Goal: Transaction & Acquisition: Purchase product/service

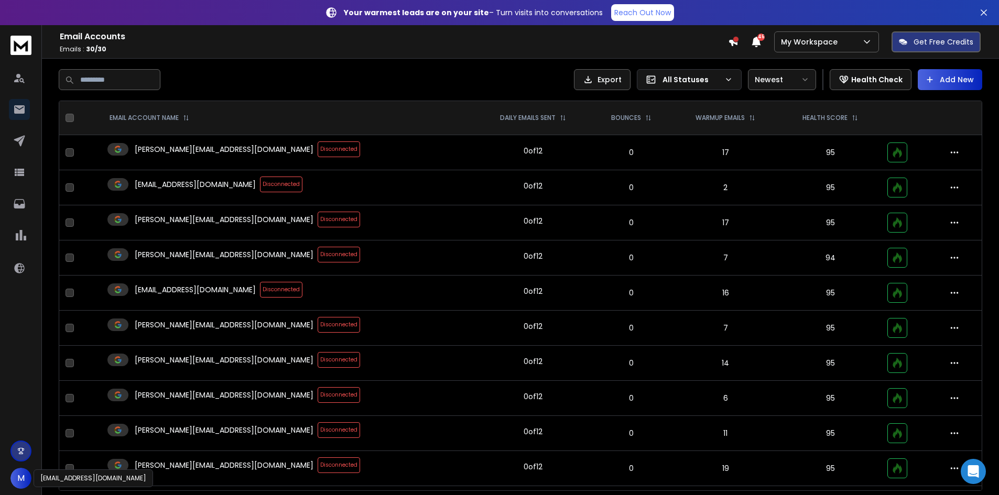
click at [25, 472] on span "M" at bounding box center [20, 478] width 21 height 21
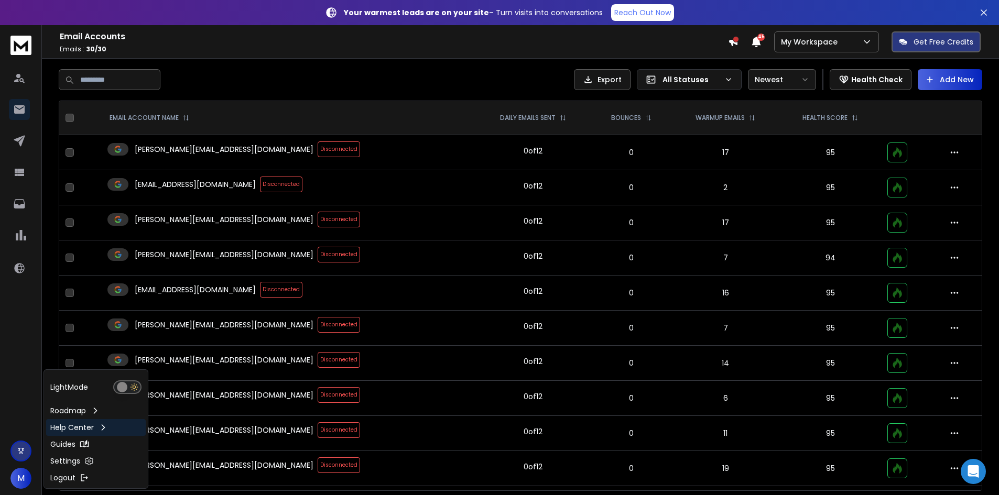
click at [19, 326] on div "M" at bounding box center [21, 262] width 42 height 474
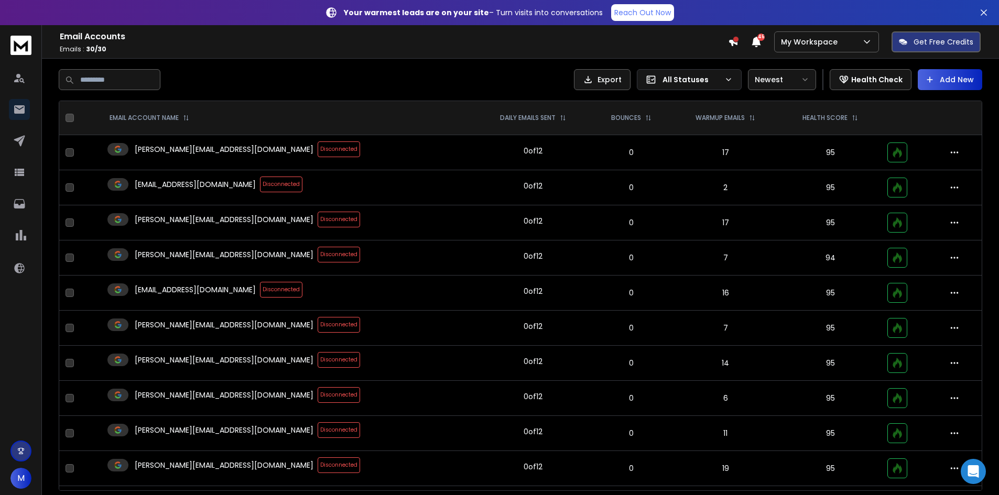
click at [941, 44] on p "Get Free Credits" at bounding box center [944, 42] width 60 height 10
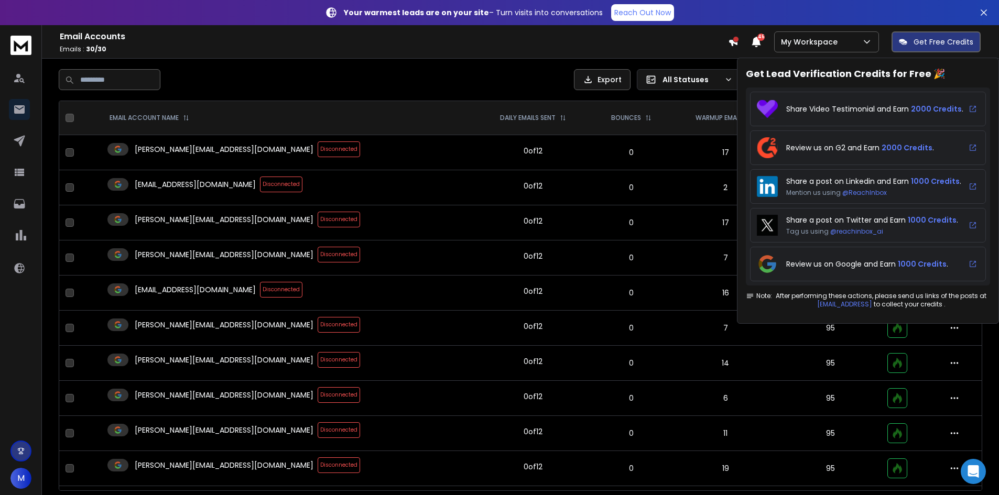
click at [941, 44] on p "Get Free Credits" at bounding box center [944, 42] width 60 height 10
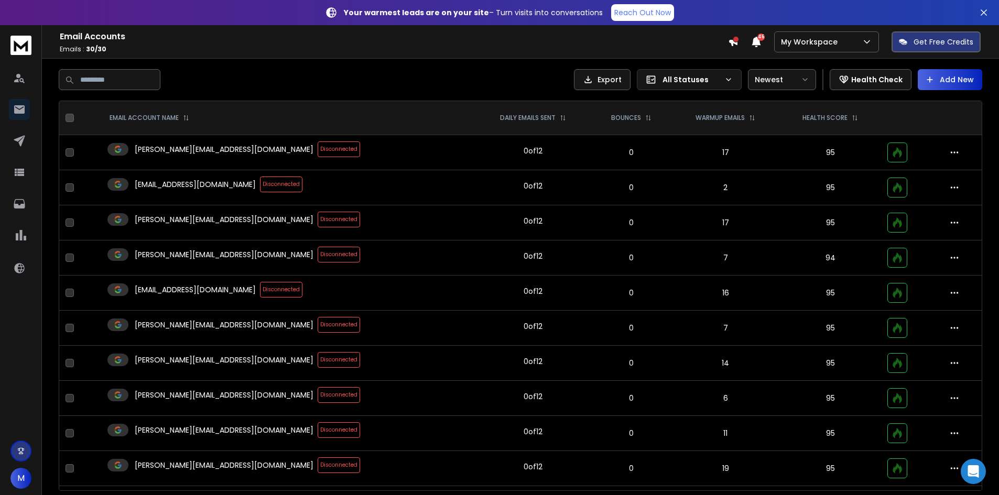
click at [970, 78] on button "Add New" at bounding box center [950, 79] width 64 height 21
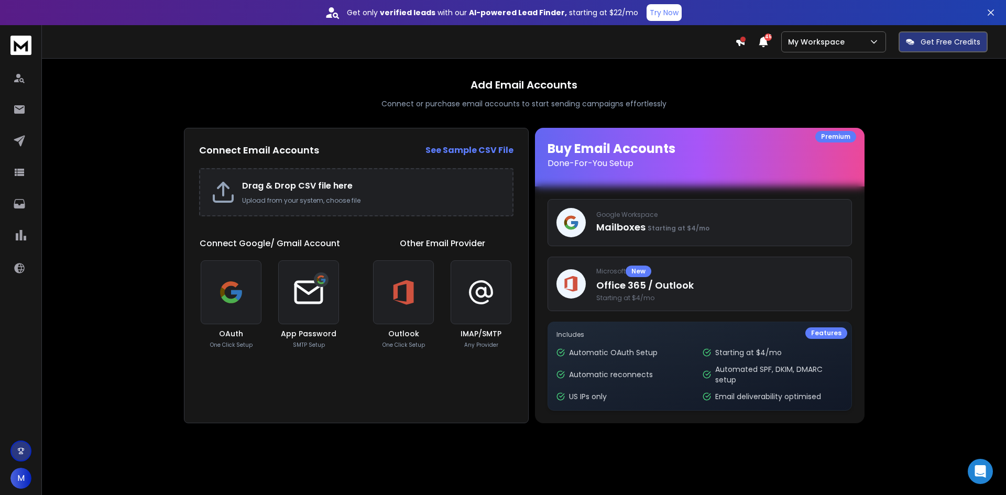
click at [635, 232] on p "Mailboxes Starting at $4/mo" at bounding box center [720, 227] width 247 height 15
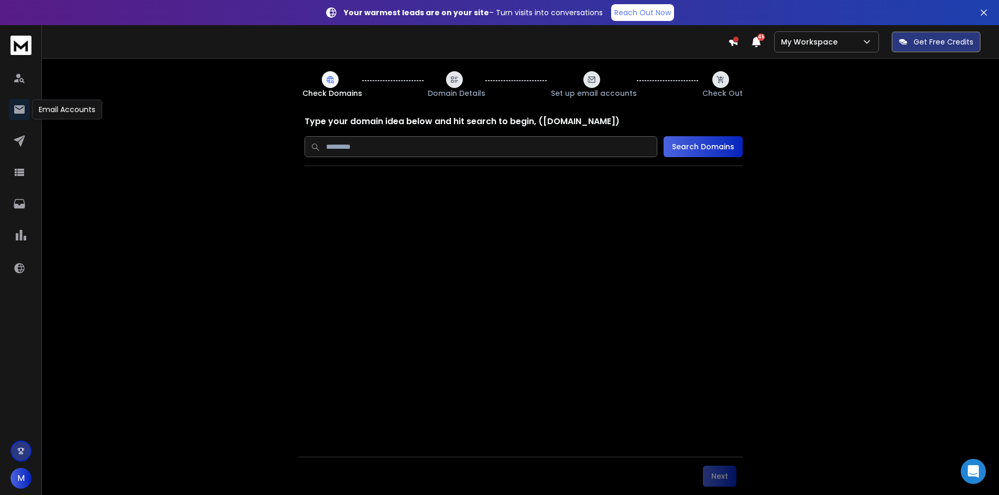
click at [19, 101] on link at bounding box center [19, 109] width 21 height 21
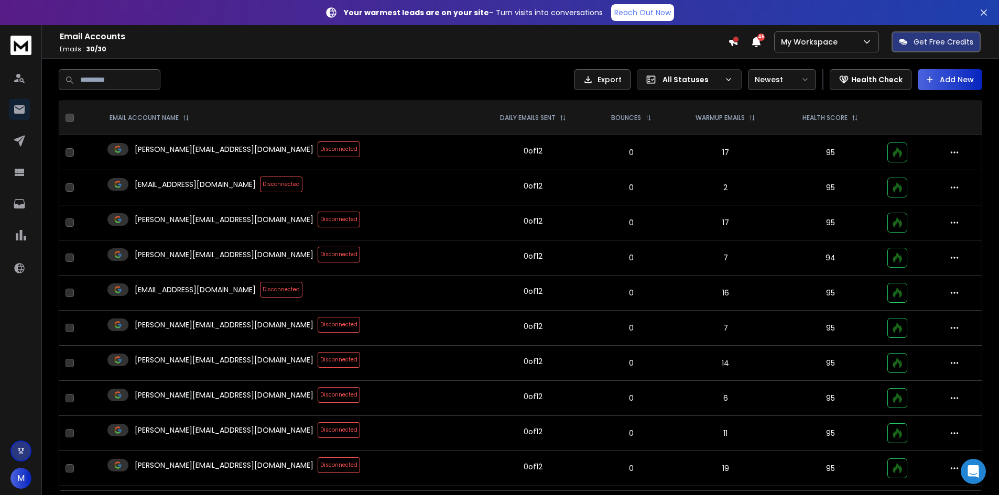
click at [946, 76] on button "Add New" at bounding box center [950, 79] width 64 height 21
